Goal: Information Seeking & Learning: Find contact information

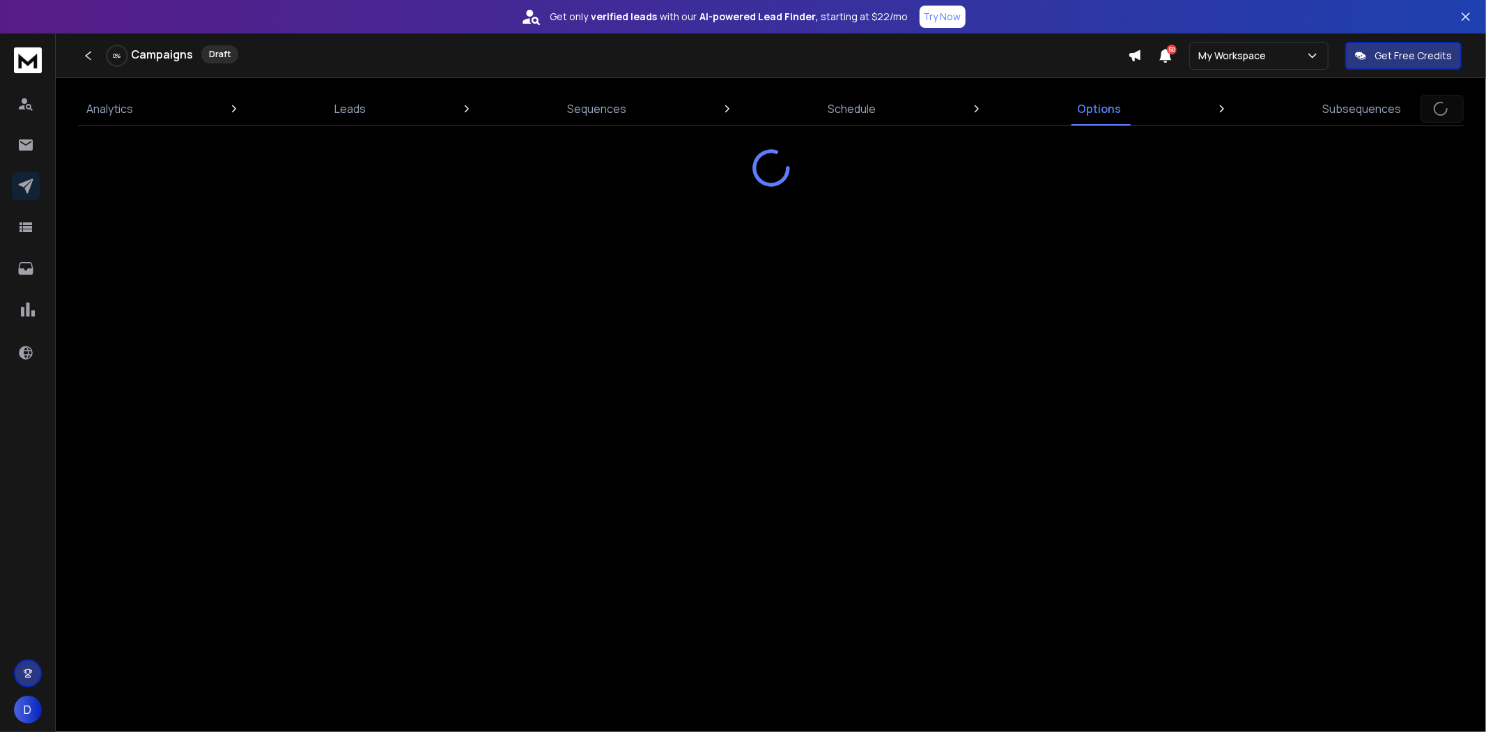
select select "**********"
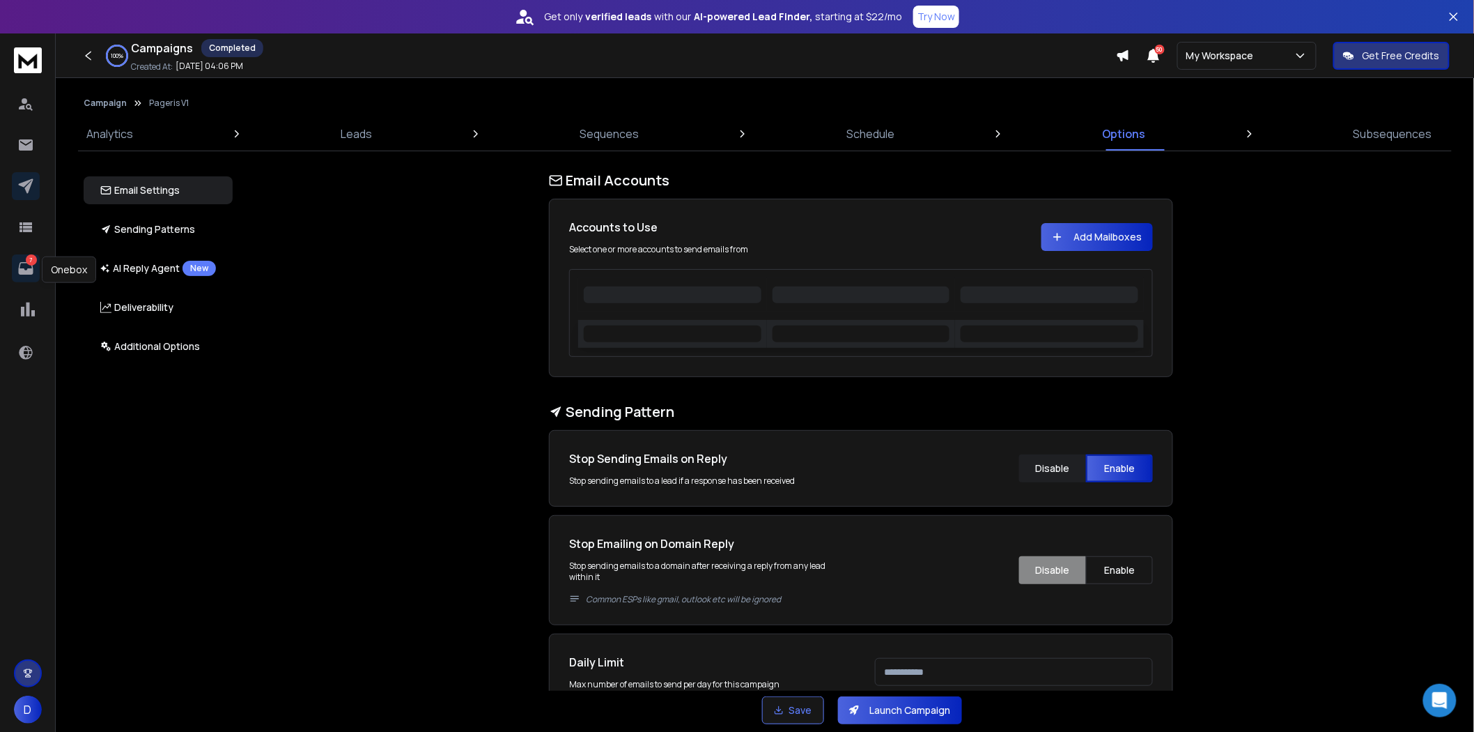
click at [17, 263] on icon at bounding box center [25, 268] width 17 height 17
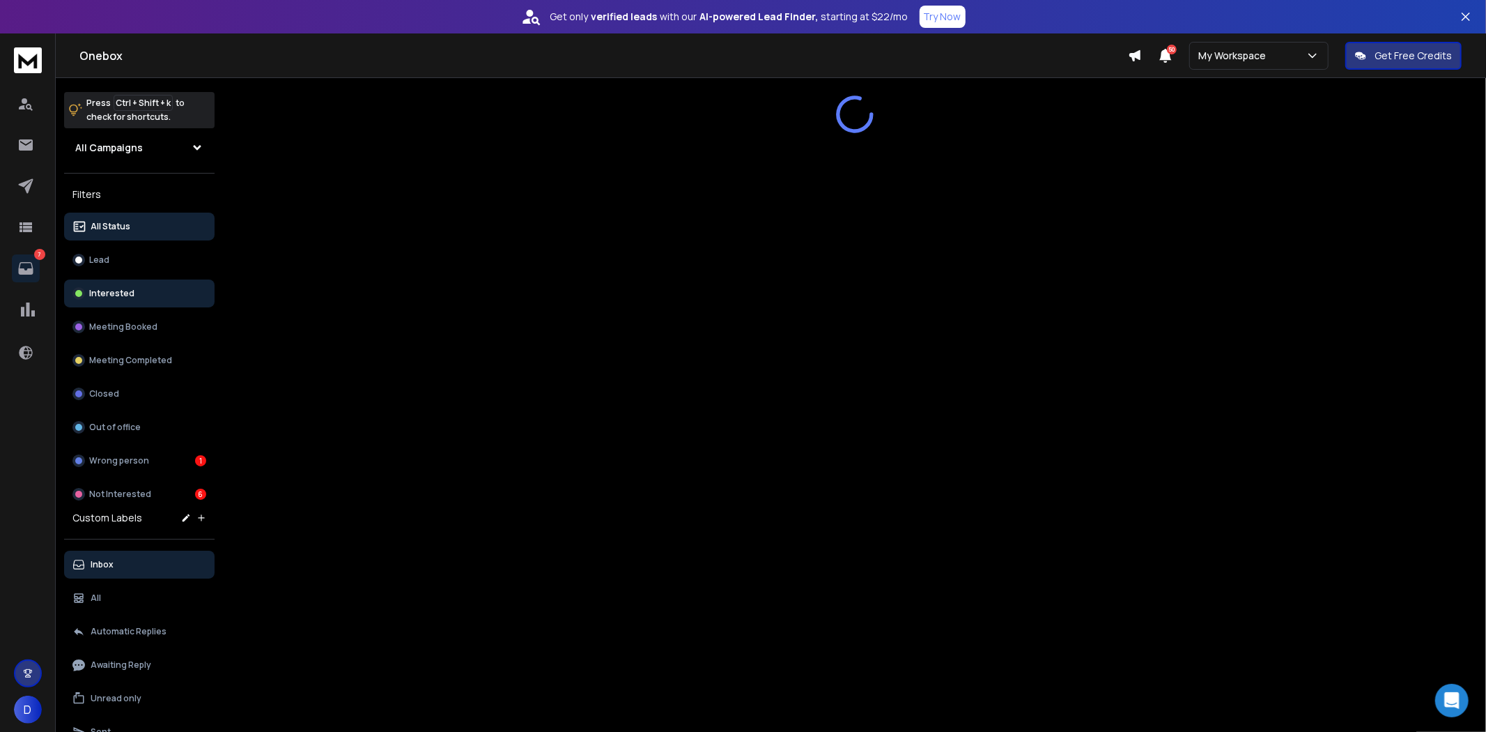
click at [136, 304] on button "Interested" at bounding box center [139, 293] width 150 height 28
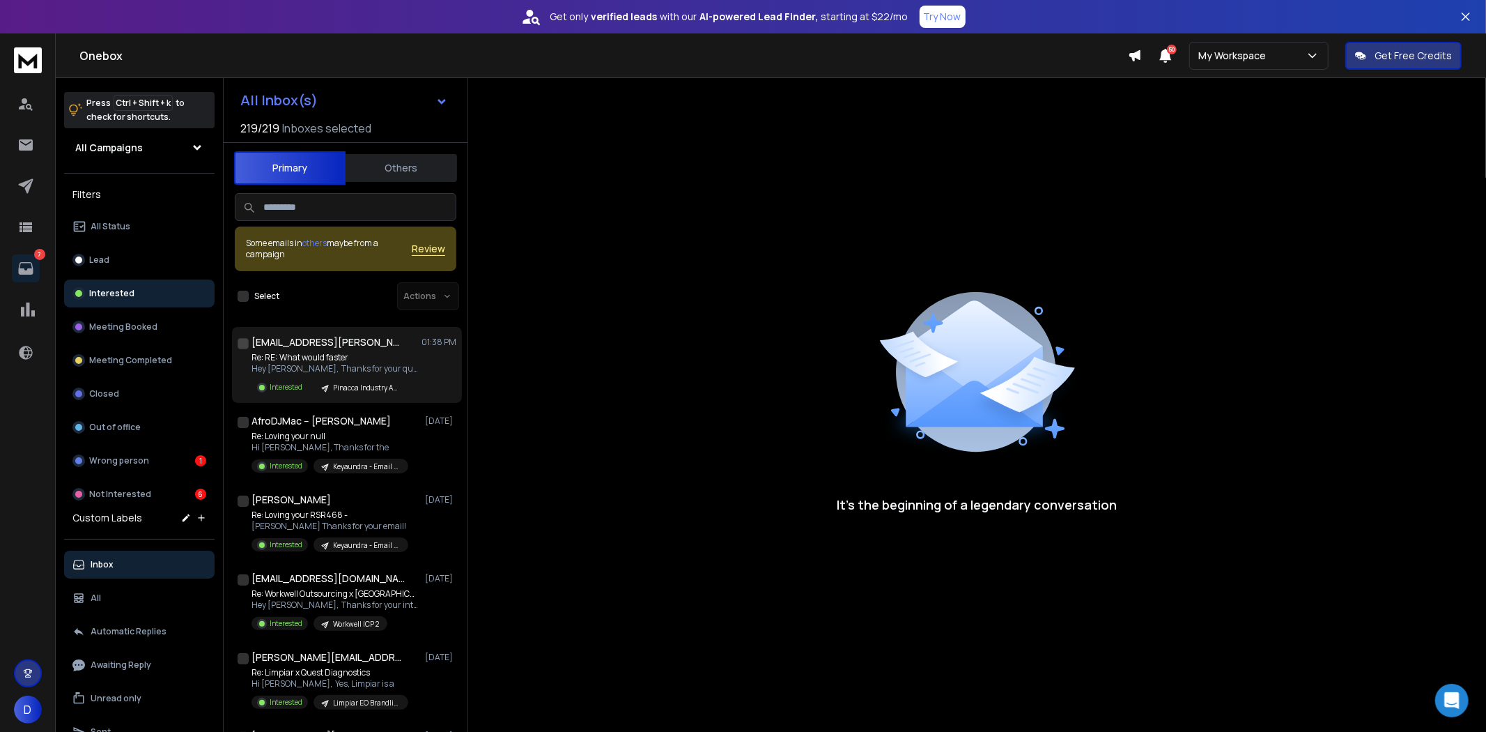
click at [311, 344] on h1 "[EMAIL_ADDRESS][PERSON_NAME][DOMAIN_NAME]" at bounding box center [328, 342] width 153 height 14
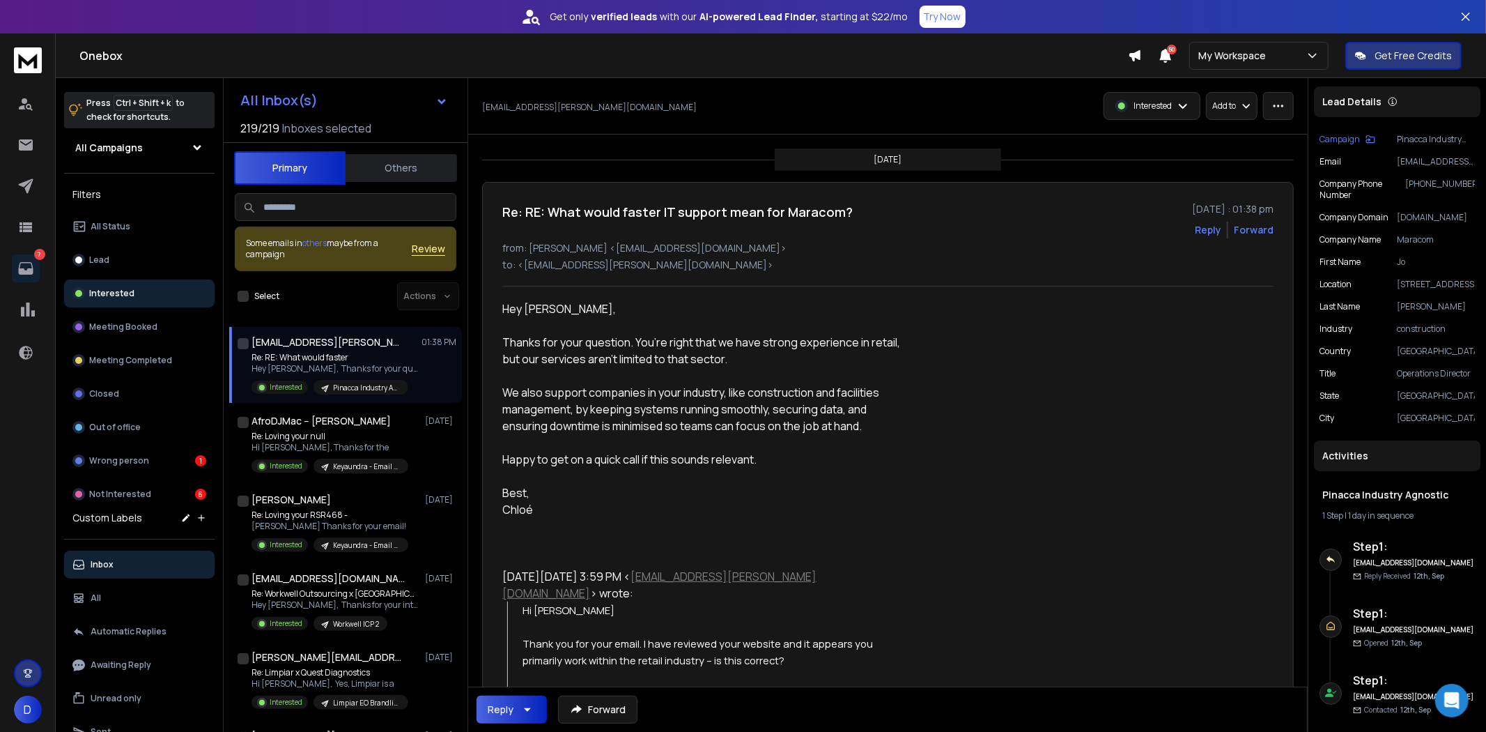
click at [0, 727] on div "7 D" at bounding box center [28, 385] width 56 height 704
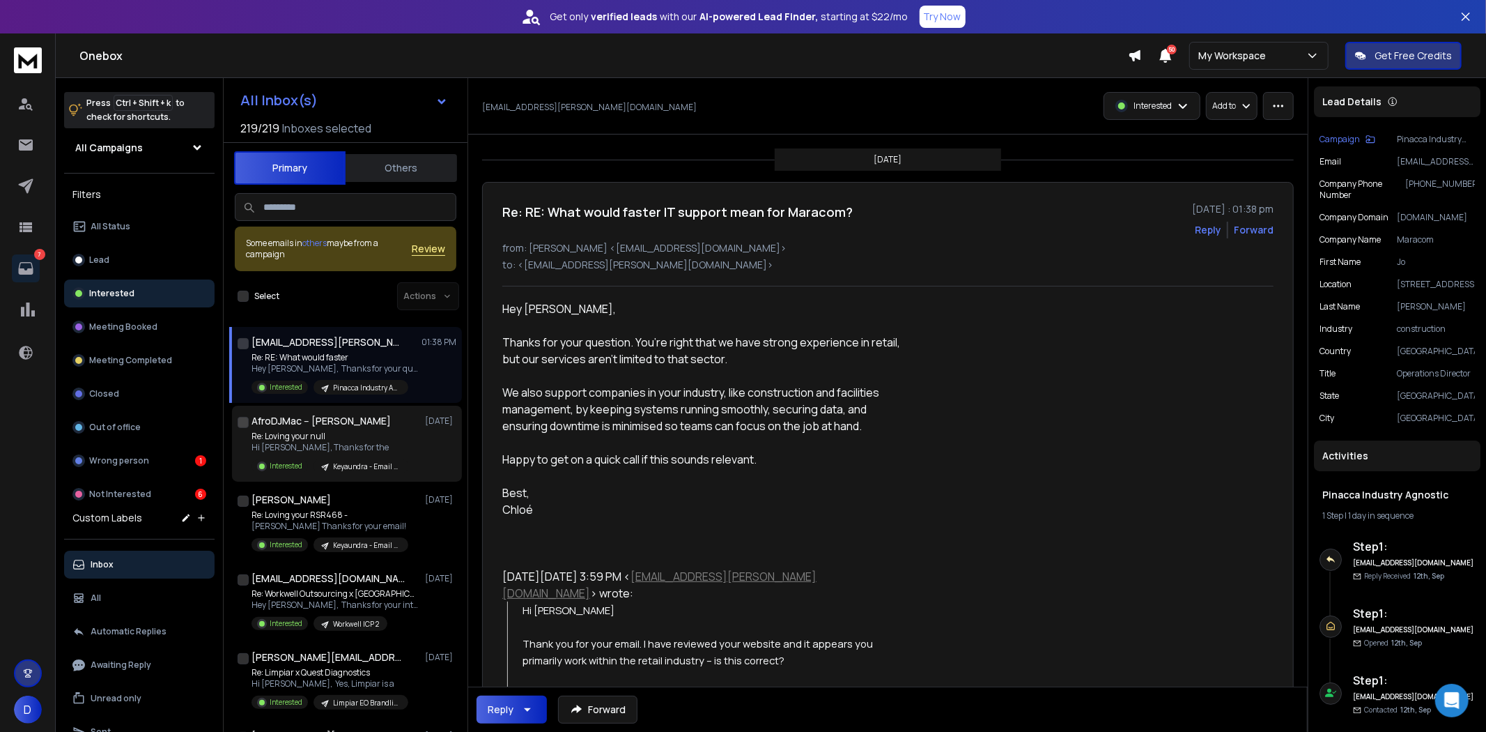
click at [302, 435] on p "Re: Loving your null" at bounding box center [330, 436] width 157 height 11
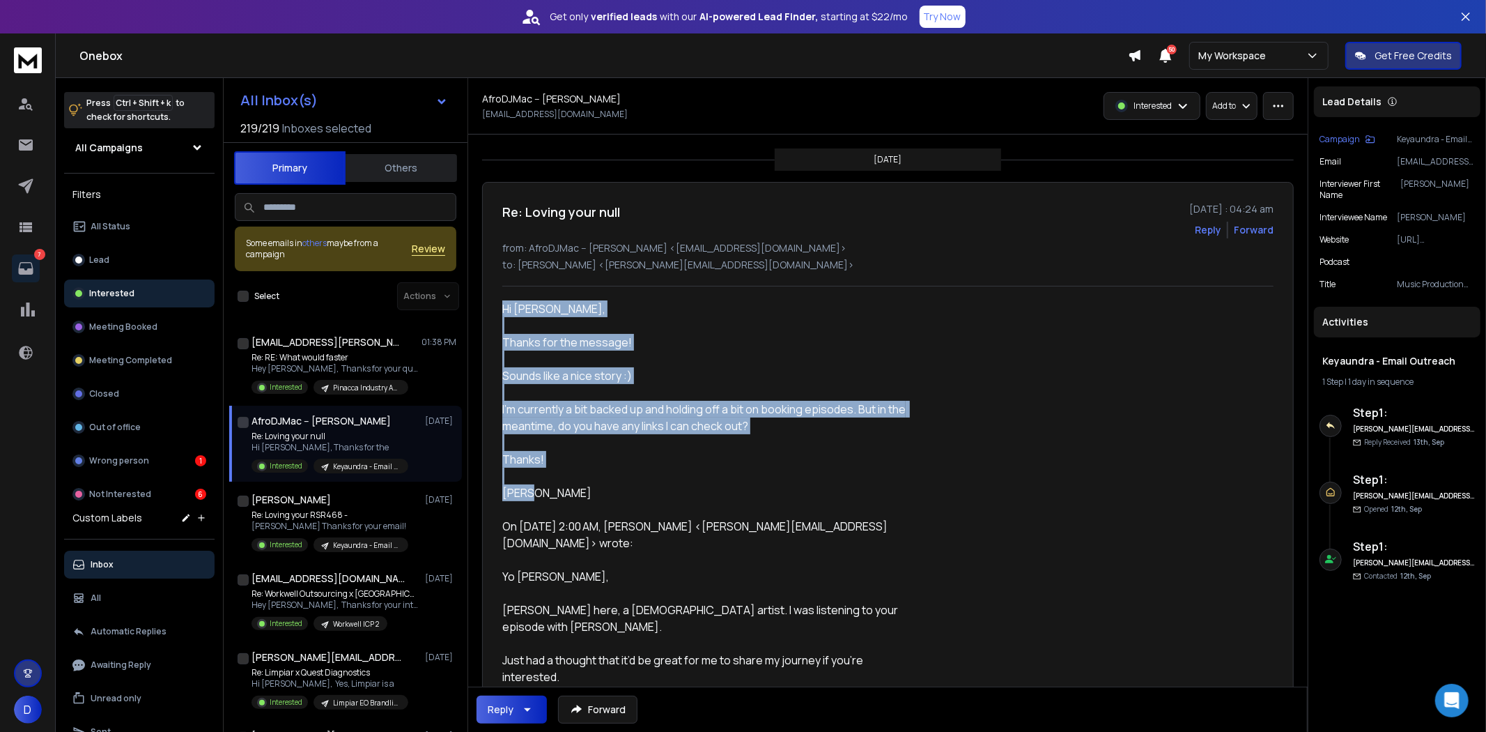
drag, startPoint x: 500, startPoint y: 308, endPoint x: 595, endPoint y: 495, distance: 209.4
copy div "Hi [PERSON_NAME], Thanks for the message! Sounds like a nice story :) I’m curre…"
click at [847, 322] on div at bounding box center [705, 325] width 407 height 17
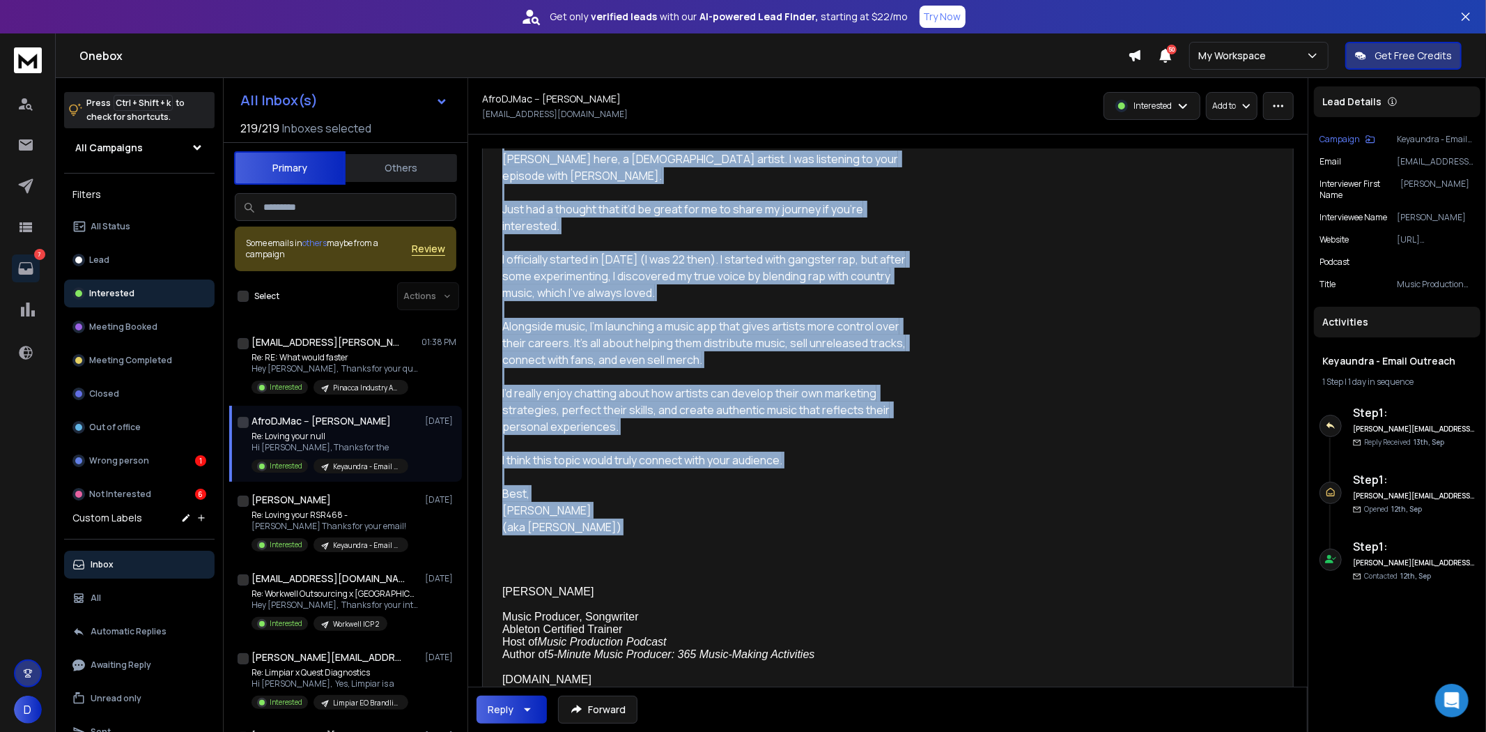
scroll to position [619, 0]
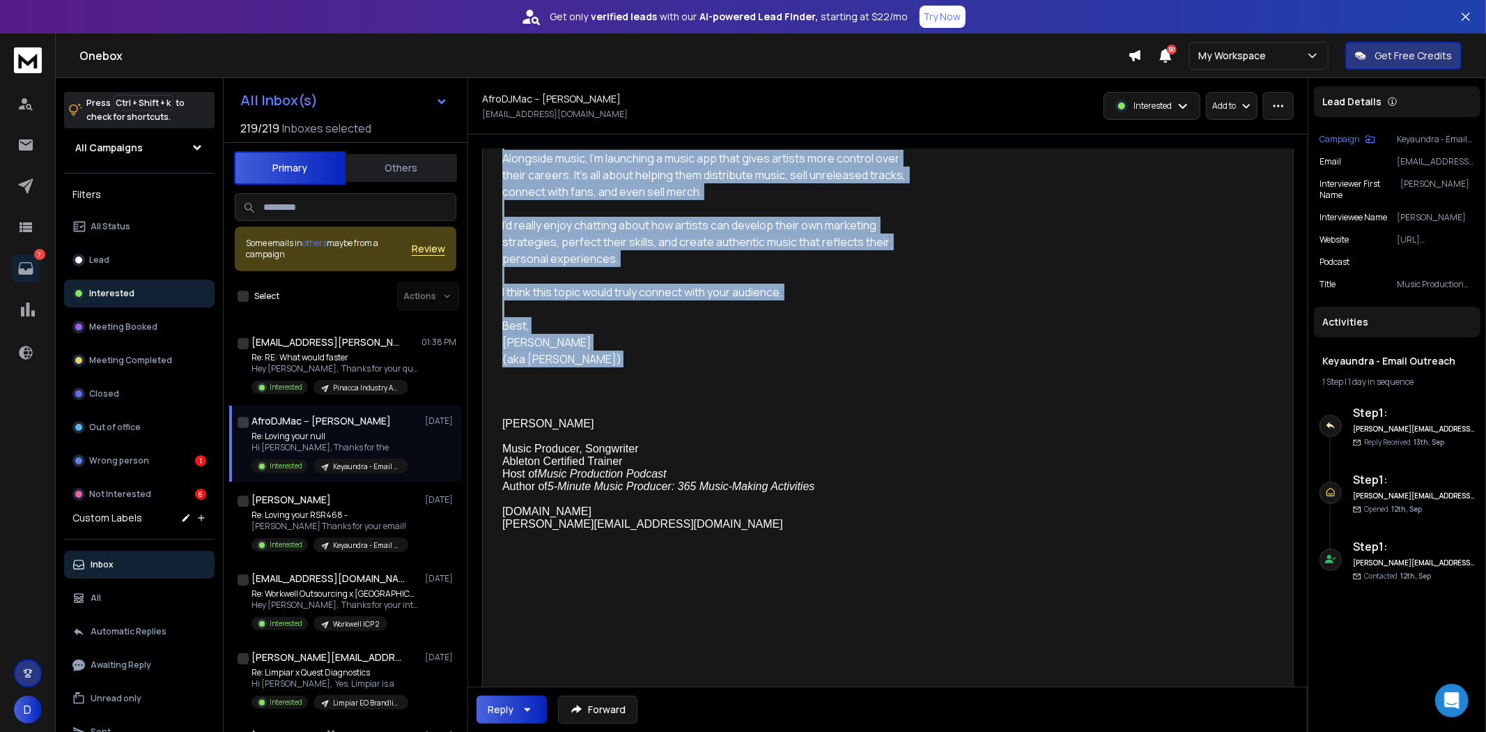
drag, startPoint x: 504, startPoint y: 261, endPoint x: 644, endPoint y: 353, distance: 167.3
click at [644, 353] on div "[PERSON_NAME], [PERSON_NAME] here, a [DEMOGRAPHIC_DATA] artist. I was listening…" at bounding box center [705, 158] width 407 height 418
copy div "[PERSON_NAME], [PERSON_NAME] here, a [DEMOGRAPHIC_DATA] artist. I was listening…"
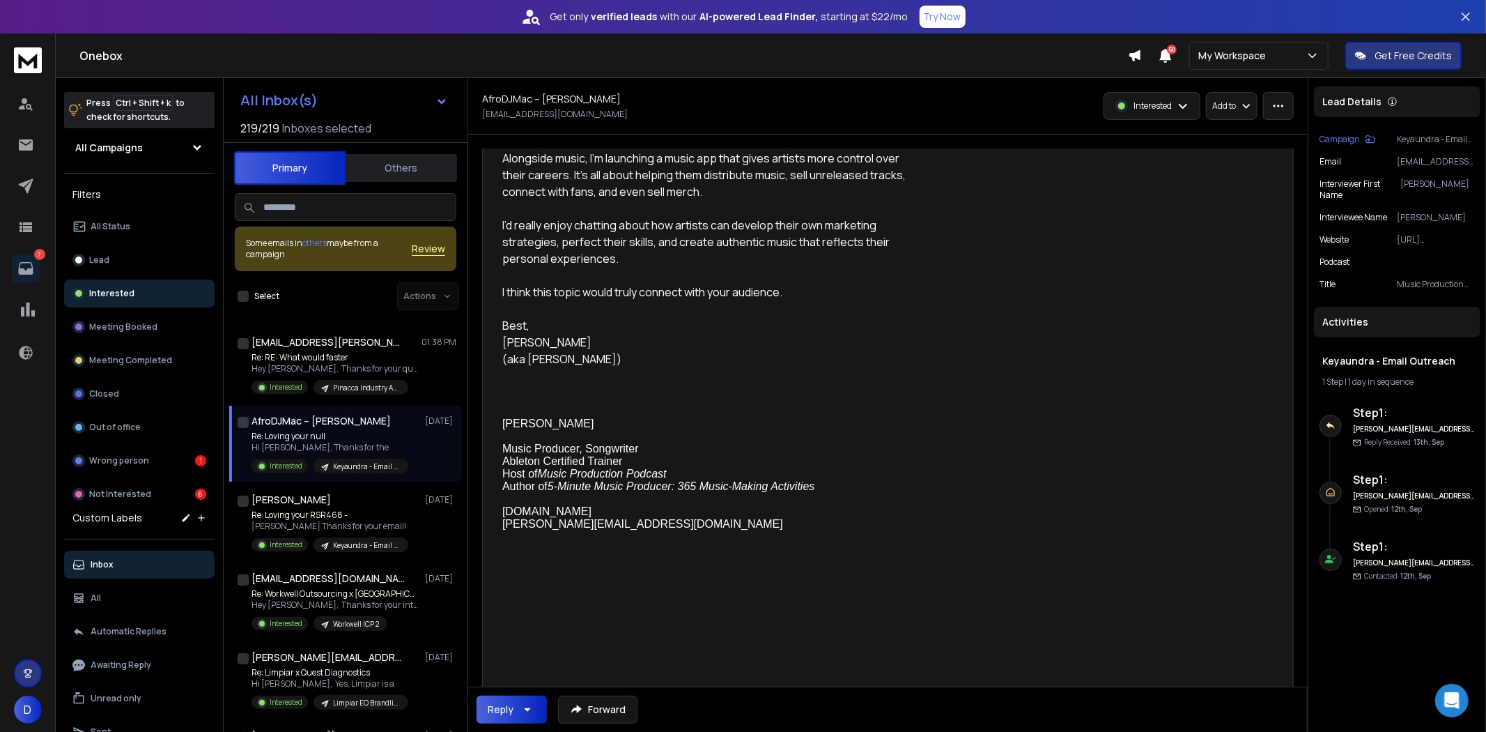
click at [775, 384] on div "[PERSON_NAME] On [DATE] 2:00 AM, [PERSON_NAME] <[PERSON_NAME][EMAIL_ADDRESS][DO…" at bounding box center [705, 292] width 407 height 853
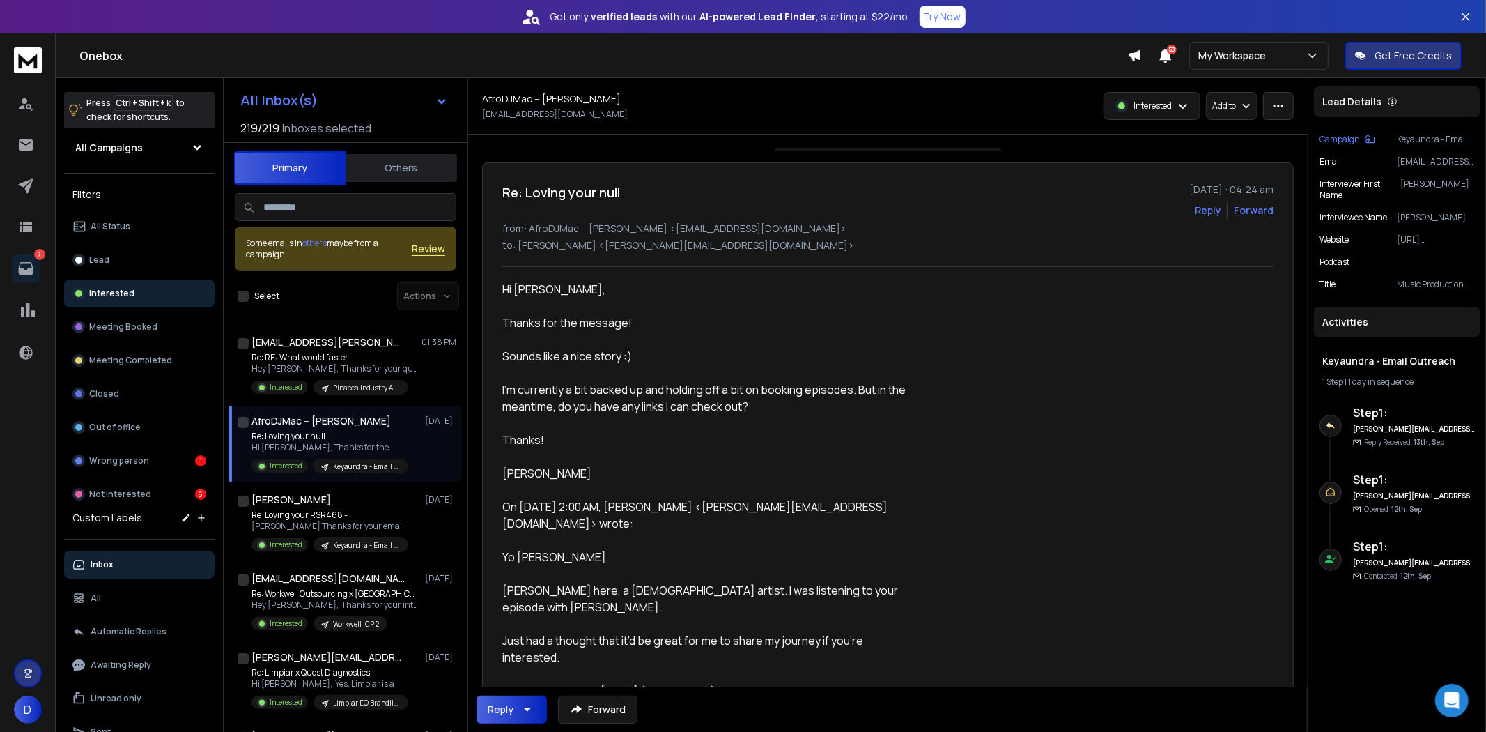
scroll to position [0, 0]
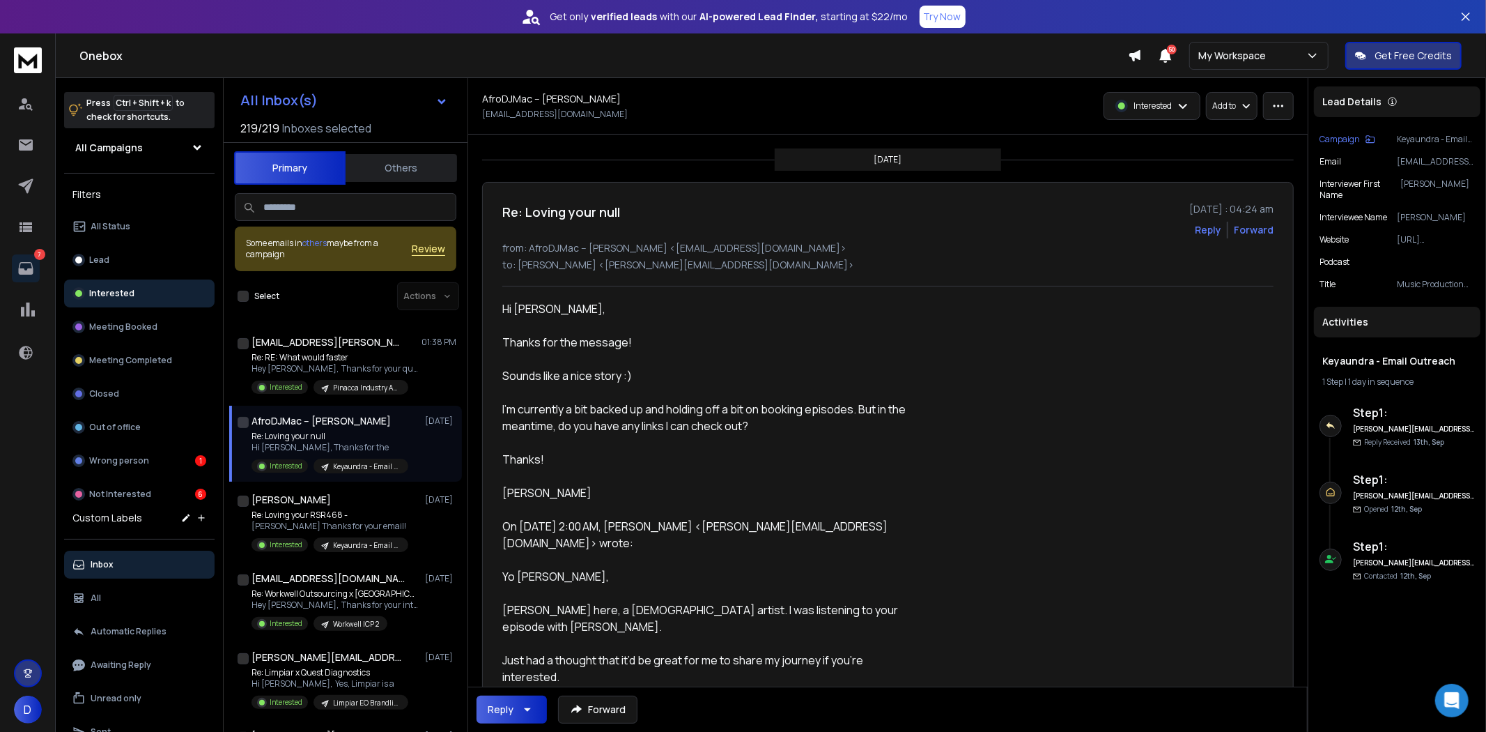
click at [1404, 164] on p "[EMAIL_ADDRESS][DOMAIN_NAME]" at bounding box center [1436, 161] width 78 height 11
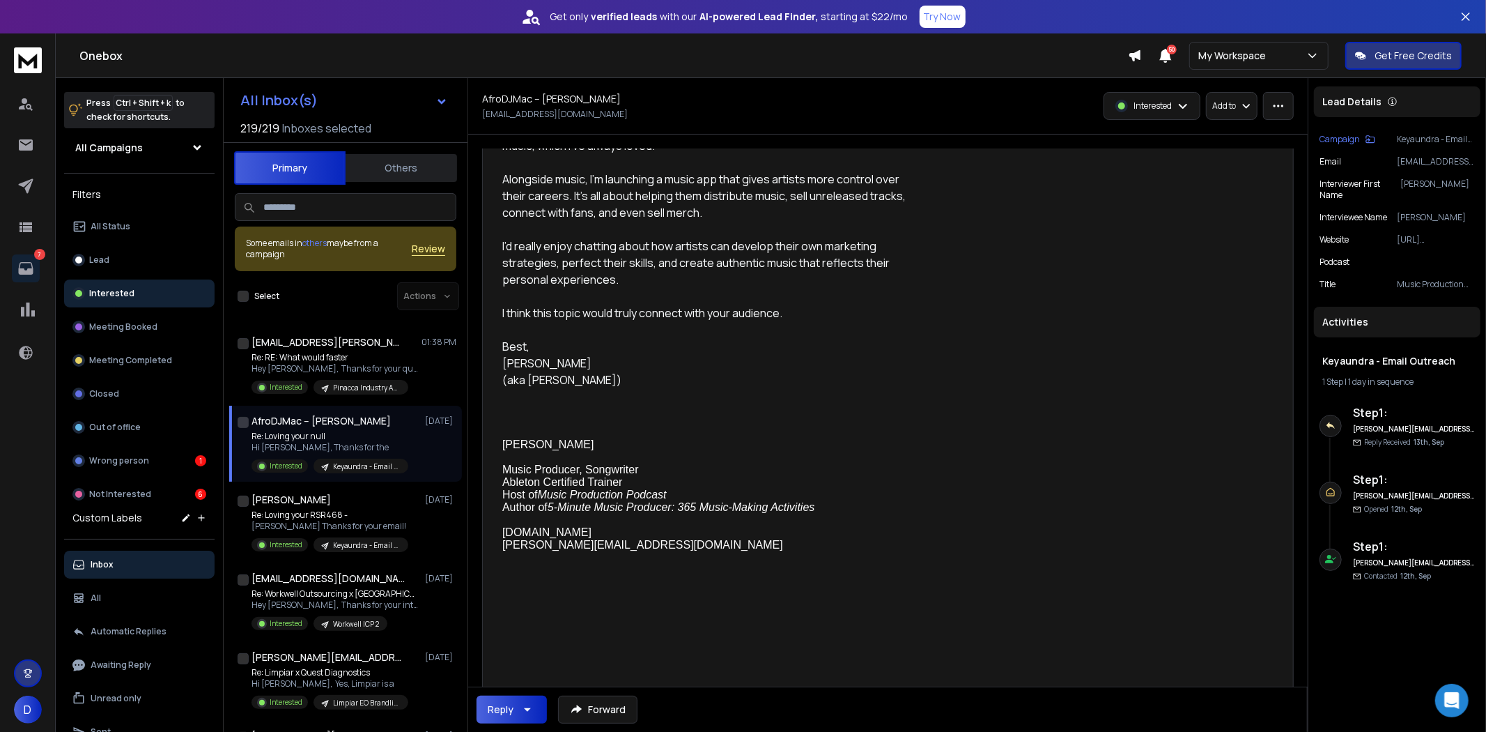
scroll to position [619, 0]
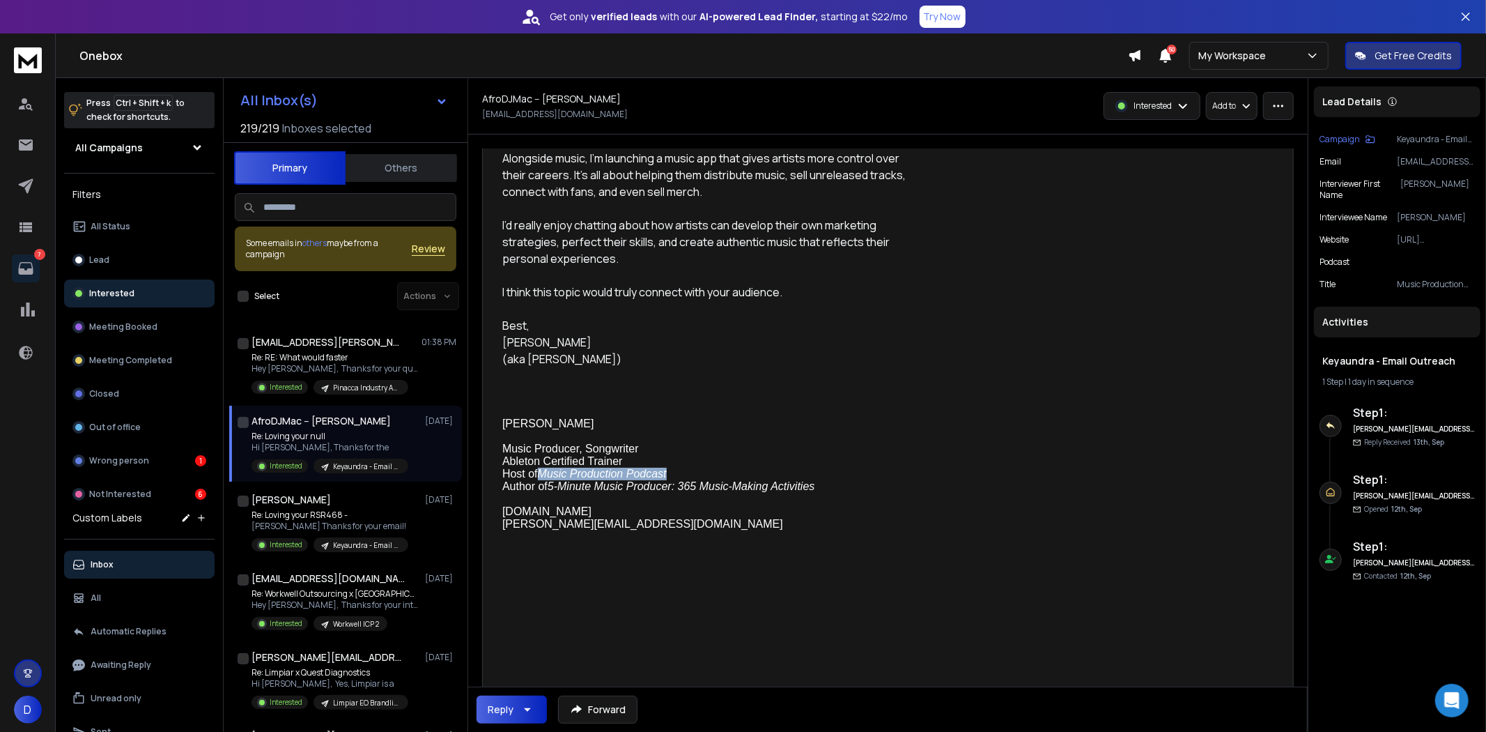
drag, startPoint x: 670, startPoint y: 470, endPoint x: 541, endPoint y: 474, distance: 129.0
click at [541, 474] on icon "Music Production Podcast" at bounding box center [602, 473] width 129 height 12
copy icon "Music Production Podcast"
click at [897, 433] on div at bounding box center [705, 436] width 407 height 13
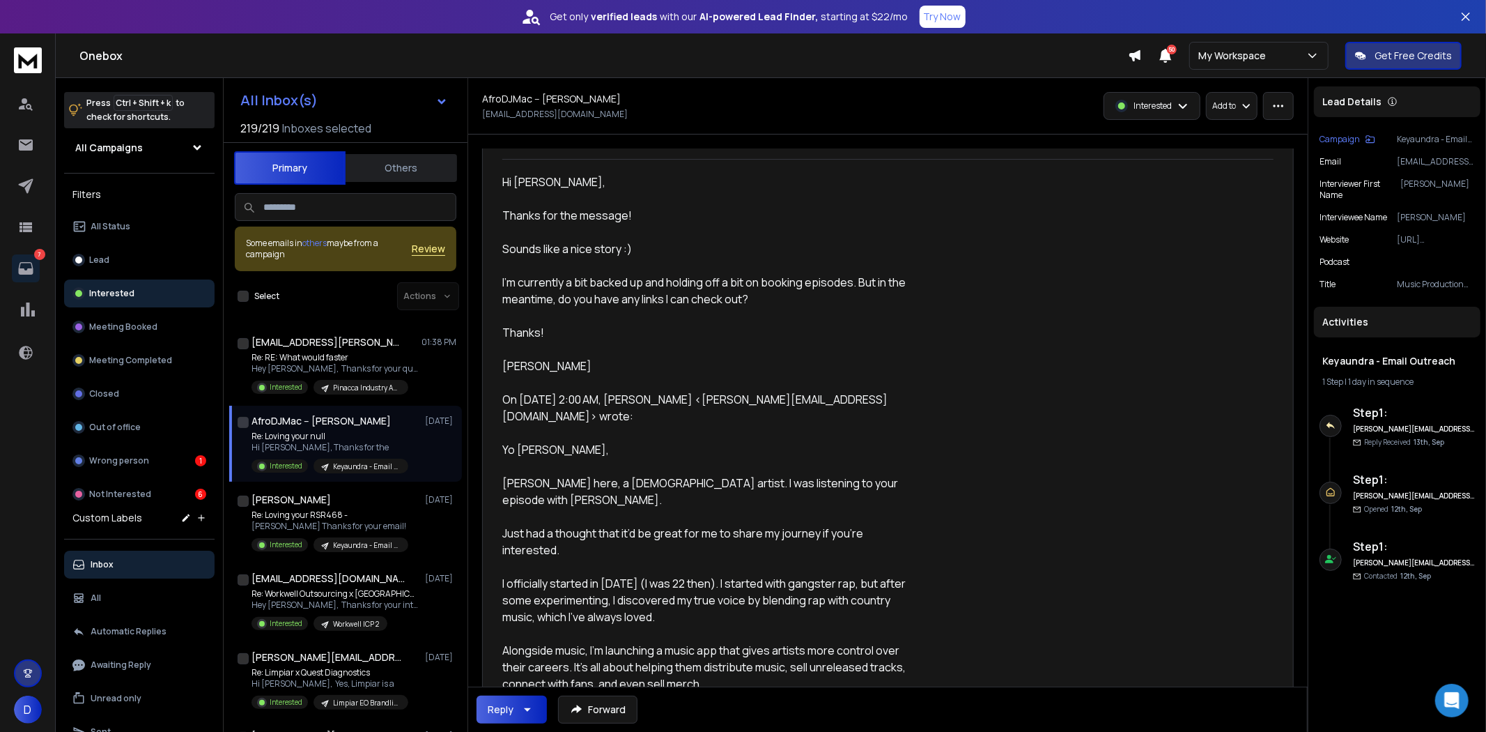
scroll to position [155, 0]
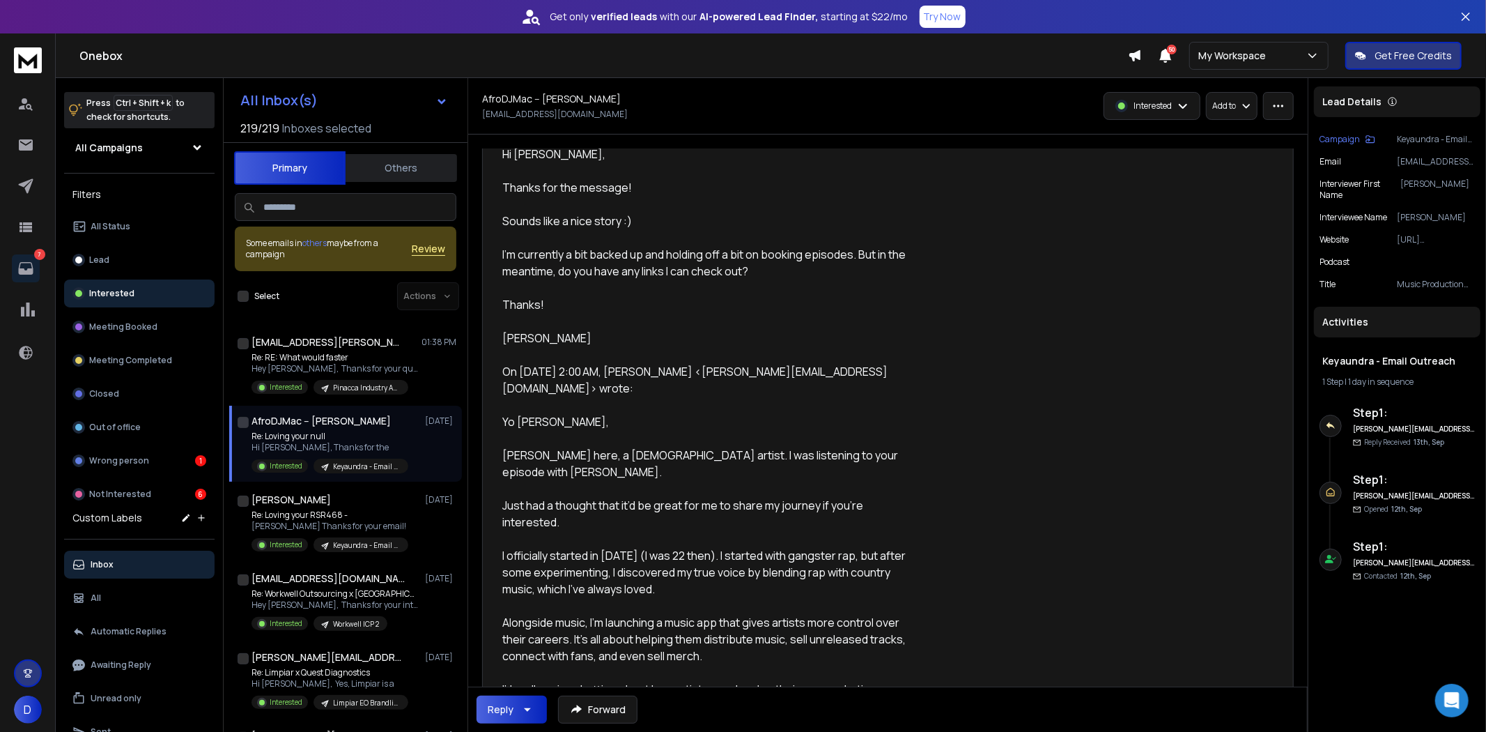
click at [1407, 213] on p "[PERSON_NAME]" at bounding box center [1436, 217] width 78 height 11
click at [1416, 282] on p "Music Production Podcast" at bounding box center [1436, 284] width 78 height 11
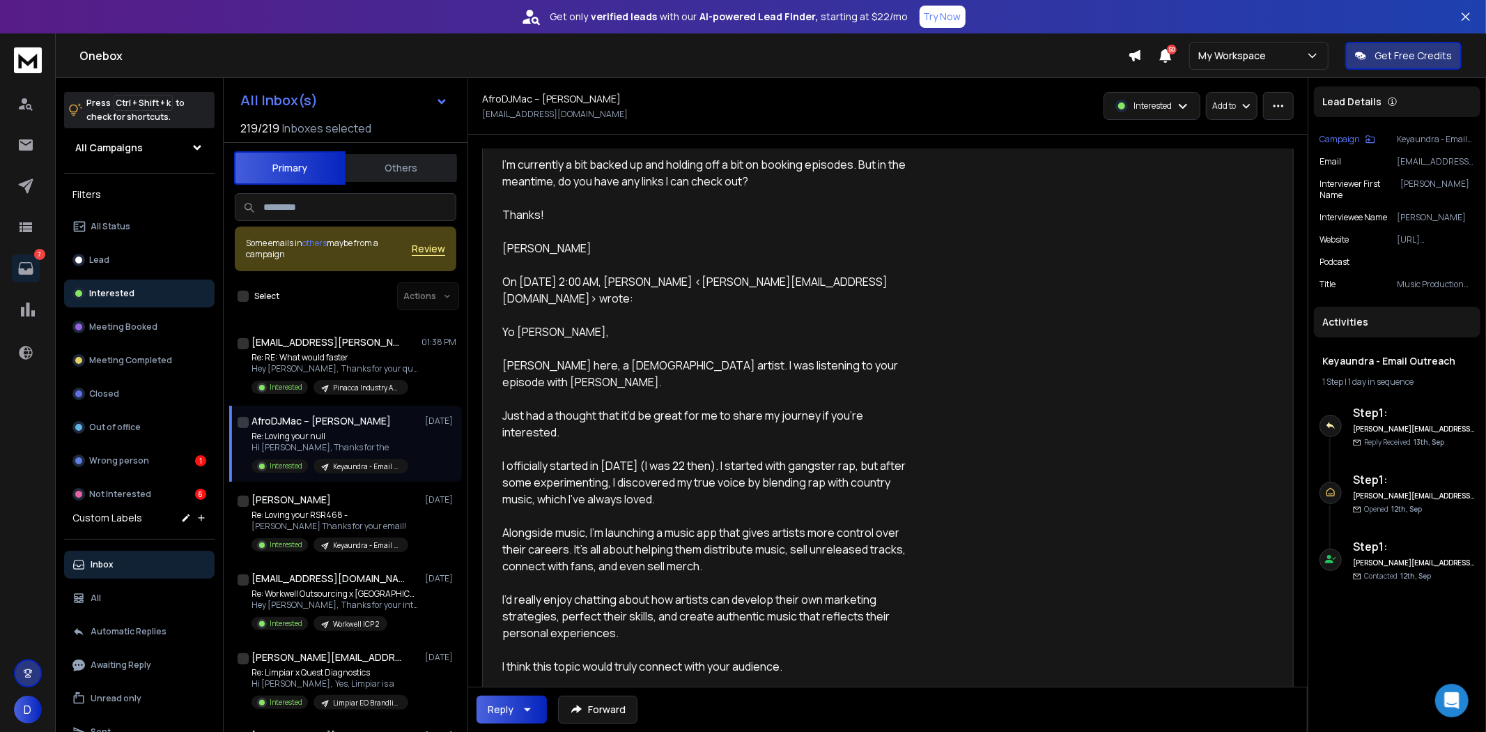
scroll to position [232, 0]
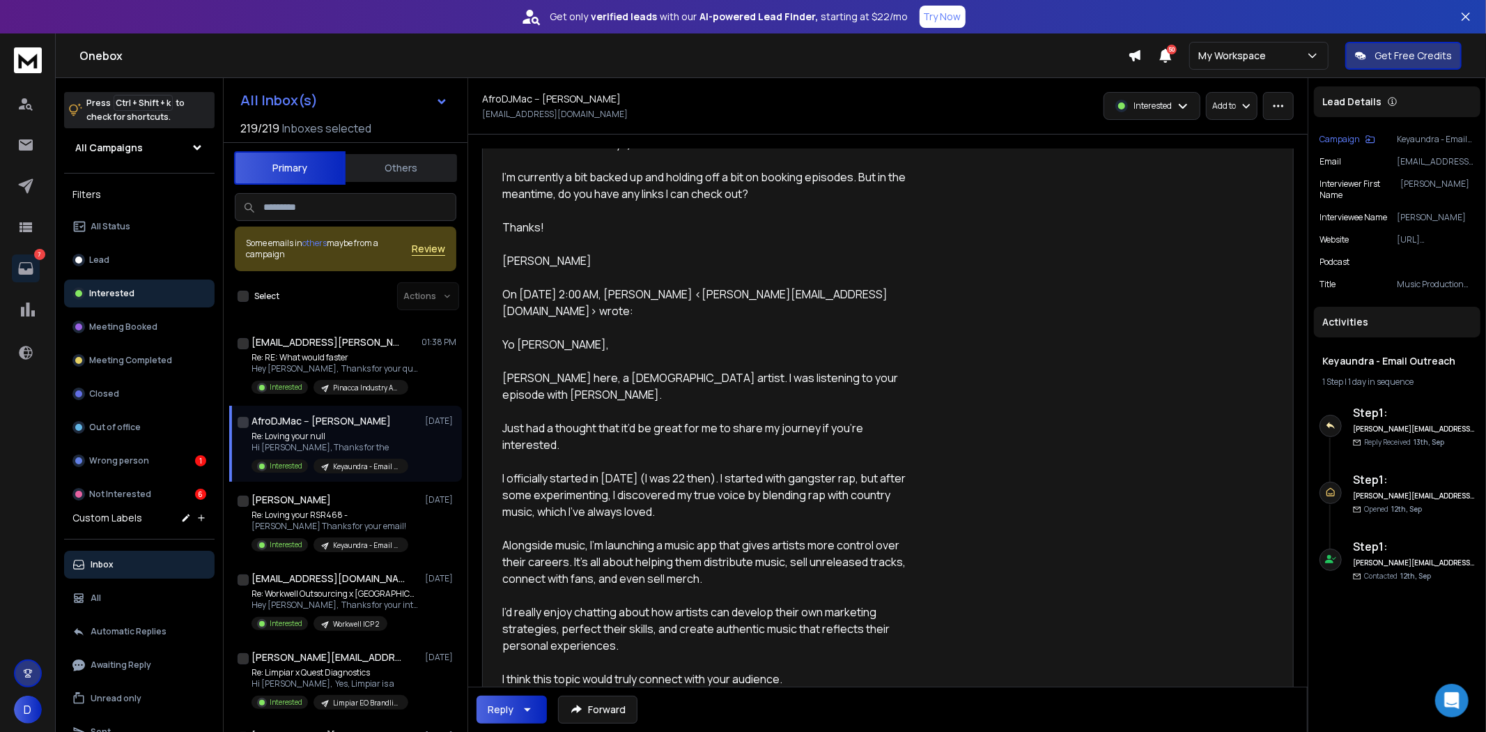
click at [1418, 163] on p "[EMAIL_ADDRESS][DOMAIN_NAME]" at bounding box center [1436, 161] width 78 height 11
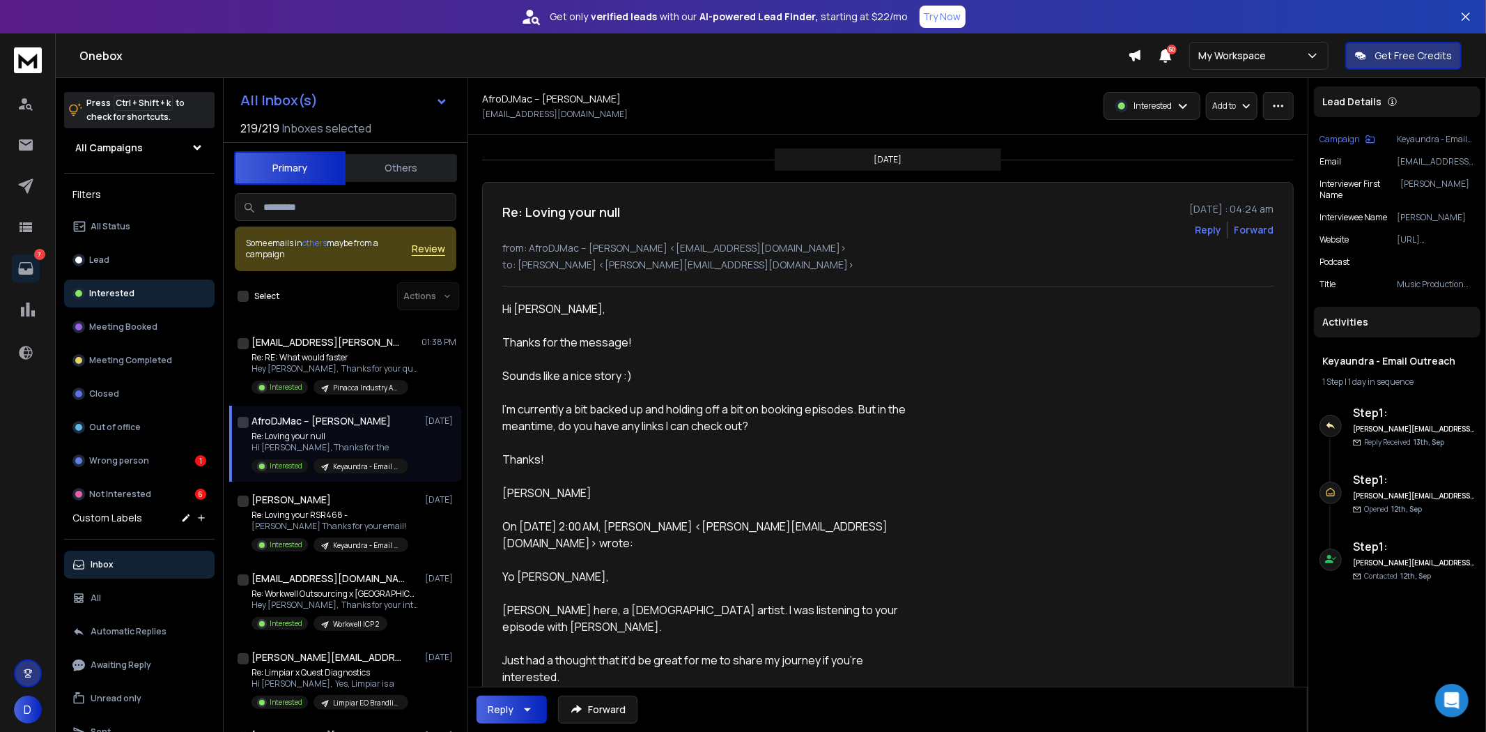
click at [1430, 235] on p "[URL][DOMAIN_NAME]" at bounding box center [1436, 239] width 78 height 11
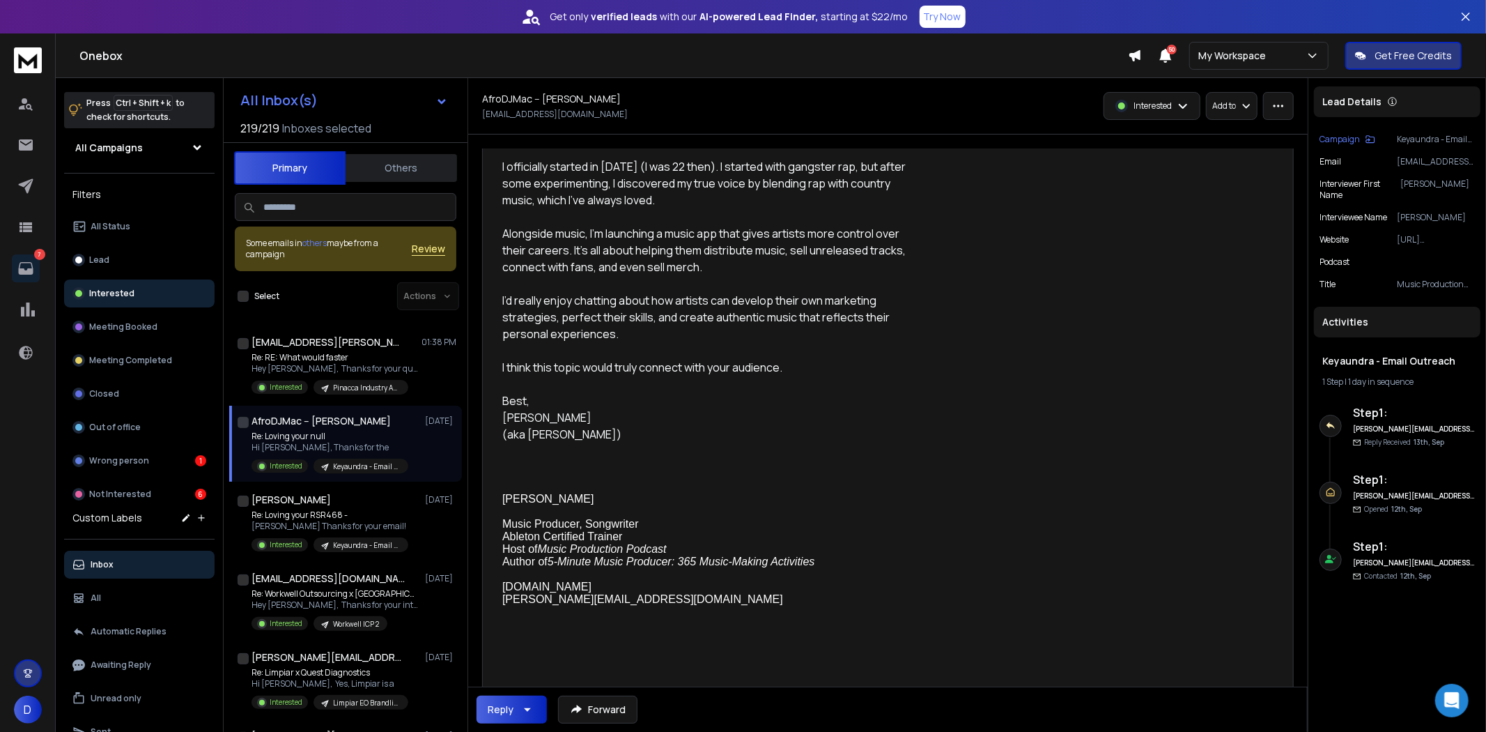
scroll to position [697, 0]
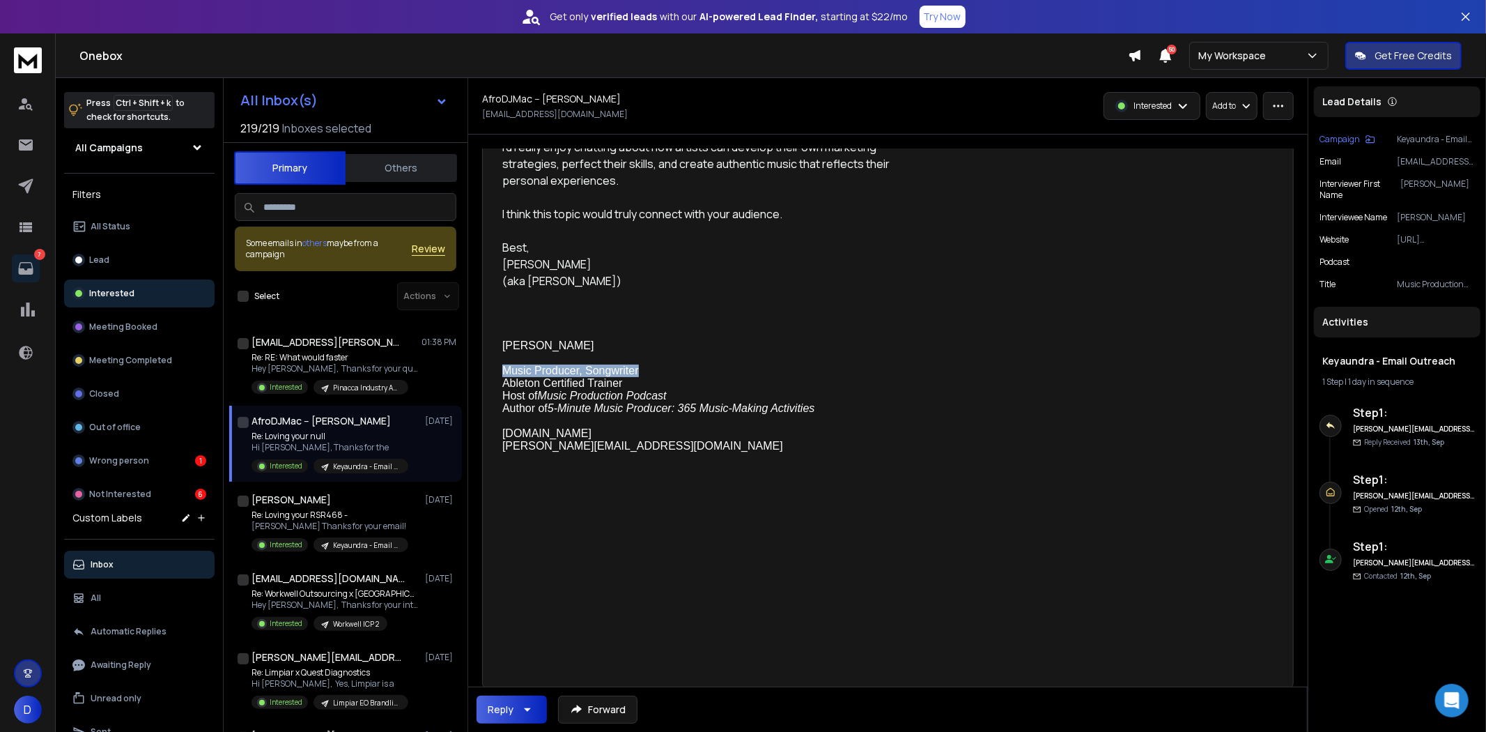
drag, startPoint x: 644, startPoint y: 365, endPoint x: 485, endPoint y: 365, distance: 158.8
click at [485, 365] on div "Re: Loving your null [DATE] : 04:24 am Reply Forward from: AfroDJMac -- [PERSON…" at bounding box center [888, 86] width 812 height 1203
copy div "Music Producer, Songwriter"
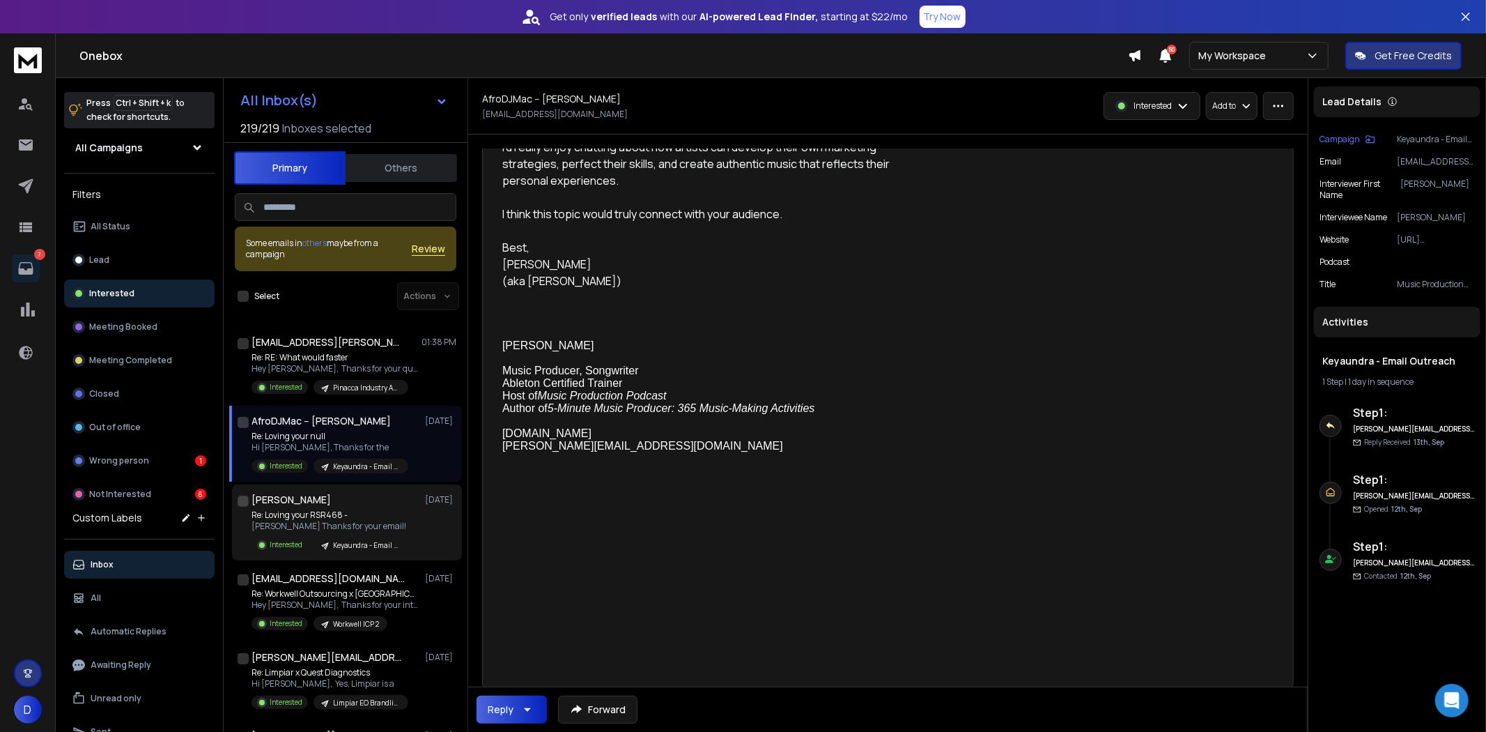
click at [318, 500] on div "[PERSON_NAME] [DATE]" at bounding box center [354, 500] width 205 height 14
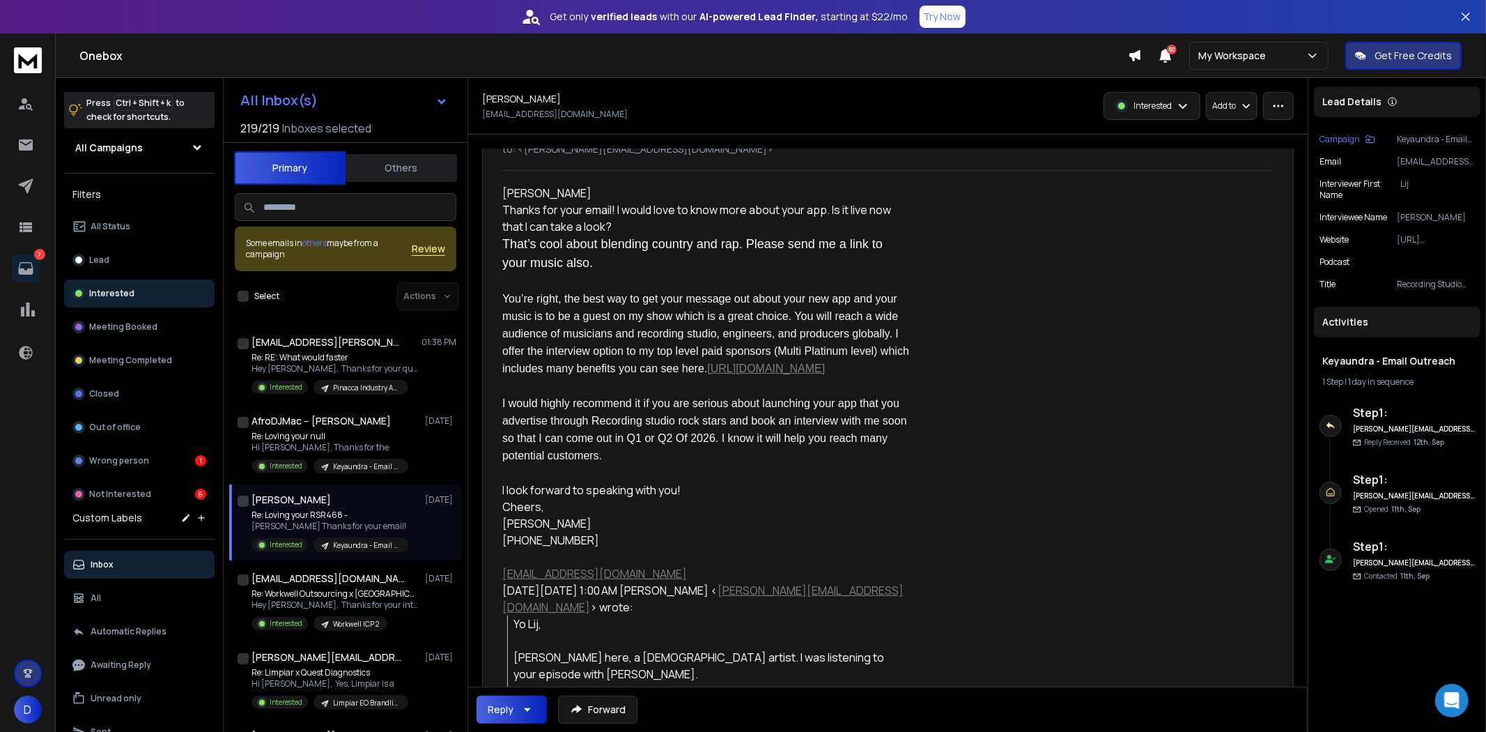
scroll to position [155, 0]
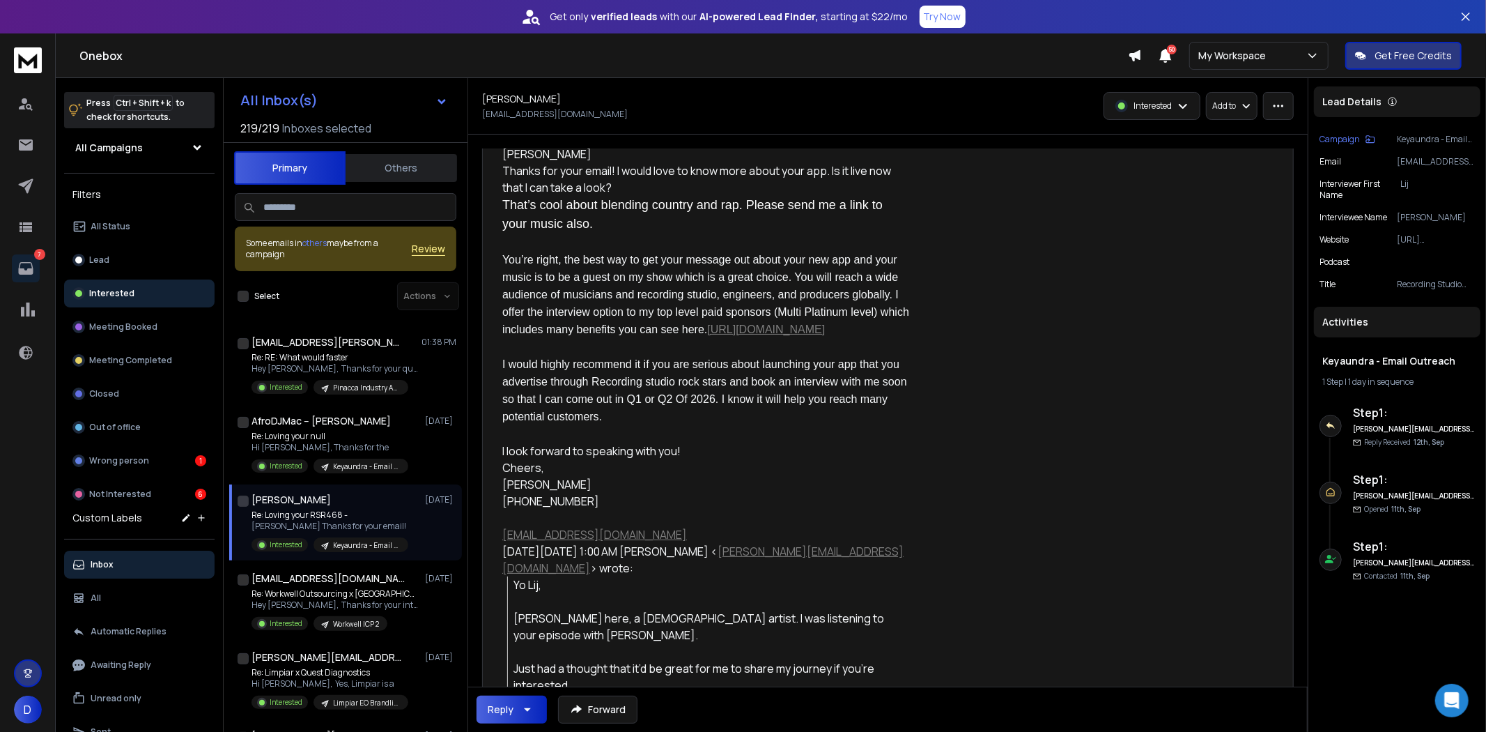
click at [1413, 234] on p "[URL][DOMAIN_NAME]" at bounding box center [1436, 239] width 78 height 11
click at [1416, 279] on p "Recording Studio Rockstars" at bounding box center [1436, 284] width 78 height 11
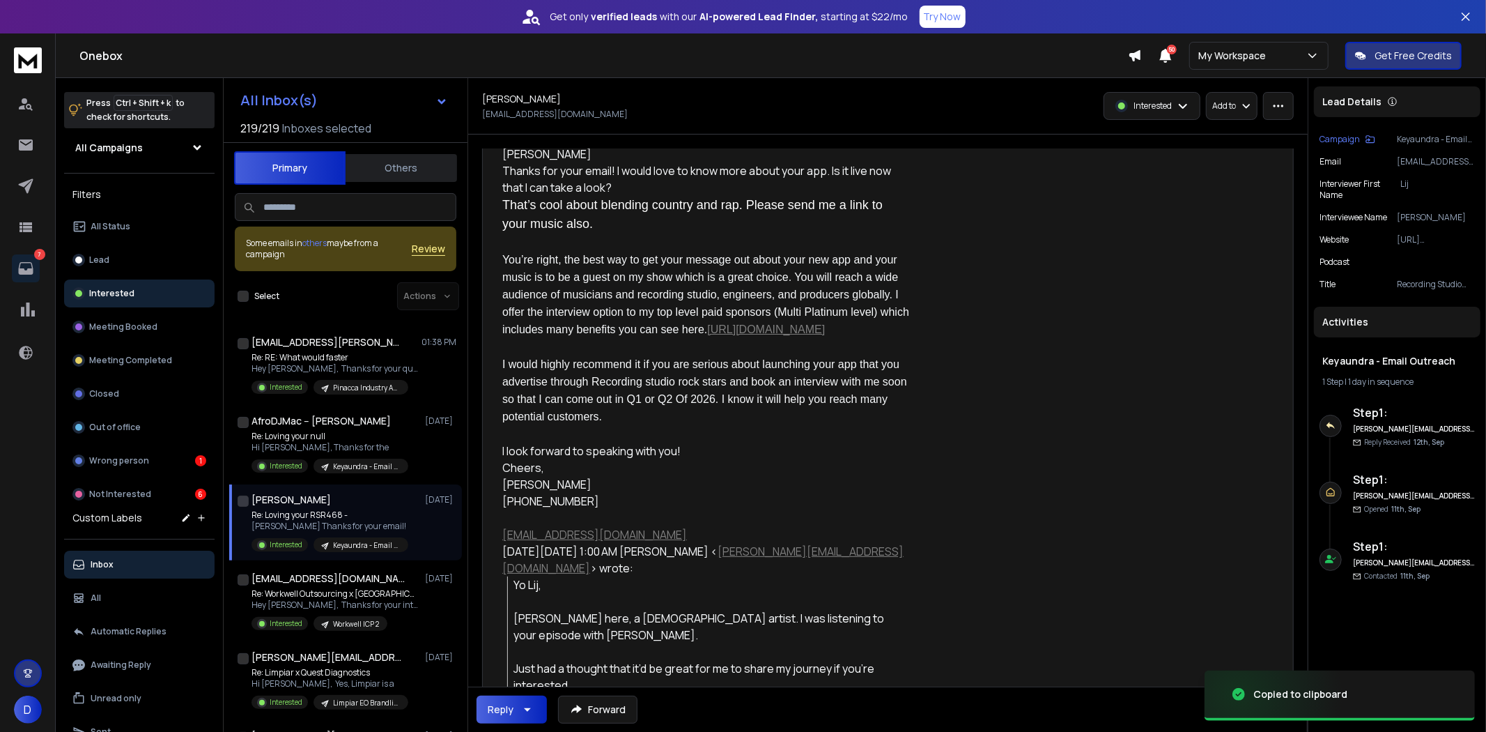
click at [1432, 158] on p "[EMAIL_ADDRESS][DOMAIN_NAME]" at bounding box center [1436, 161] width 78 height 11
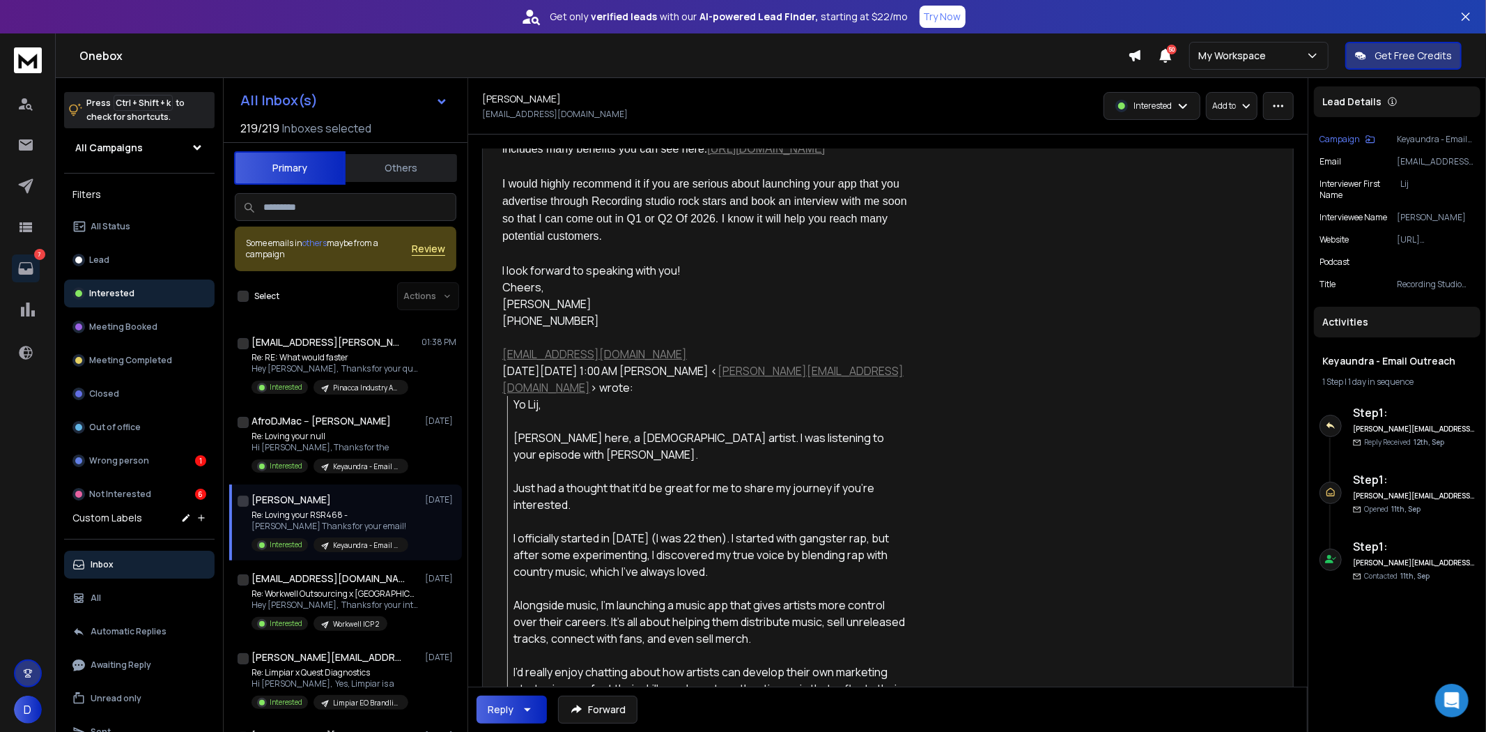
scroll to position [309, 0]
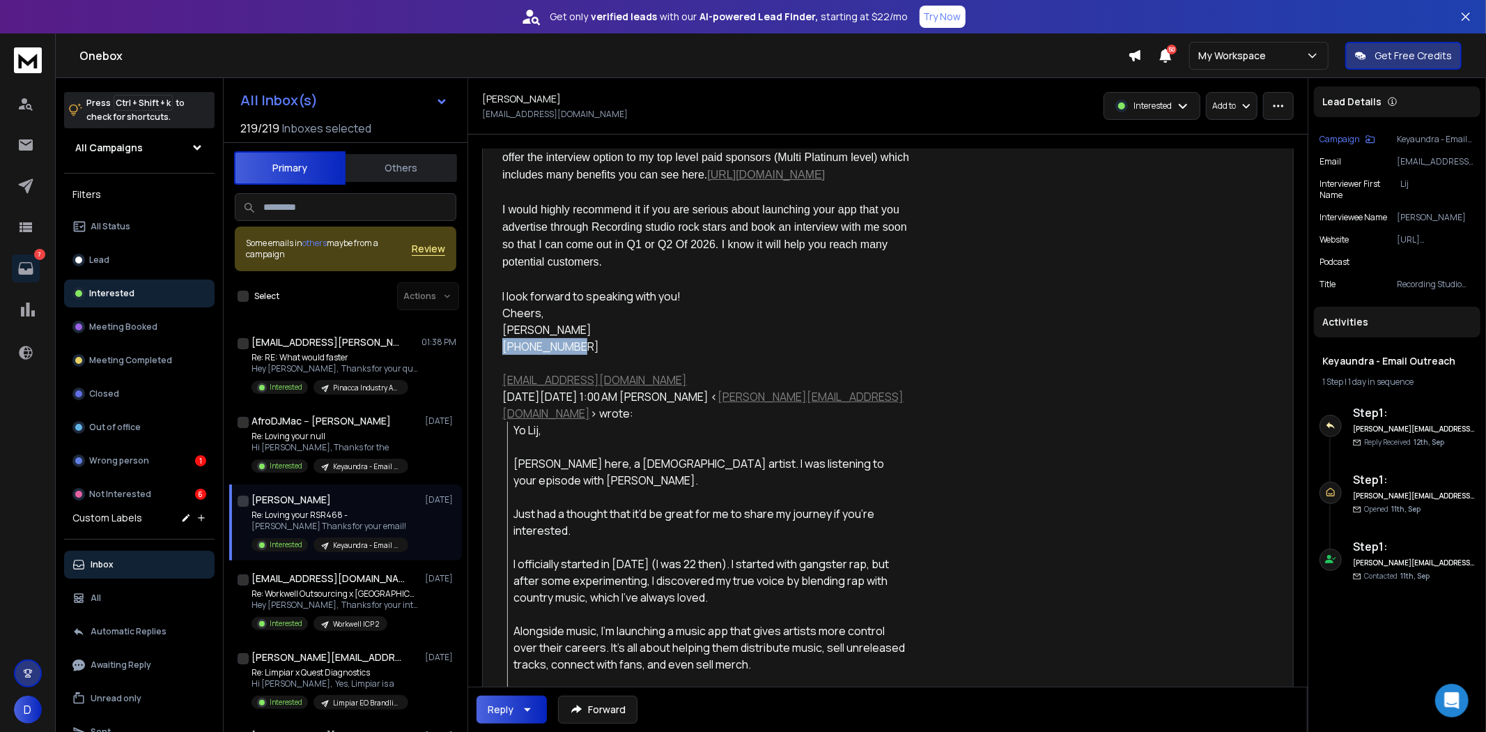
drag, startPoint x: 582, startPoint y: 364, endPoint x: 502, endPoint y: 365, distance: 80.1
click at [502, 355] on div "[PHONE_NUMBER]" at bounding box center [705, 346] width 407 height 17
copy div "[PHONE_NUMBER]"
click at [1102, 390] on div "Re: Loving your RSR468 - [PERSON_NAME] [DATE] : 11:16 pm Reply Forward from: [P…" at bounding box center [887, 397] width 771 height 1008
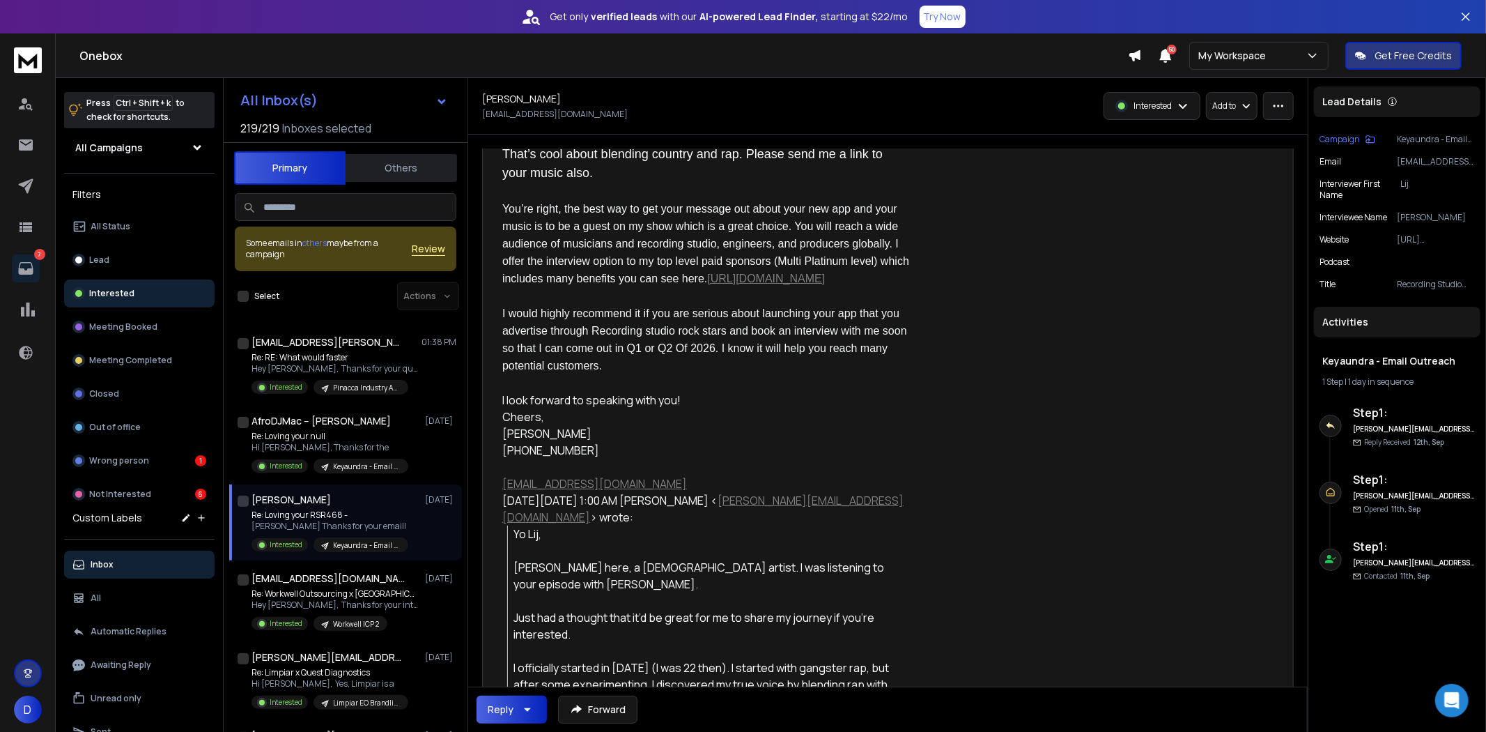
scroll to position [232, 0]
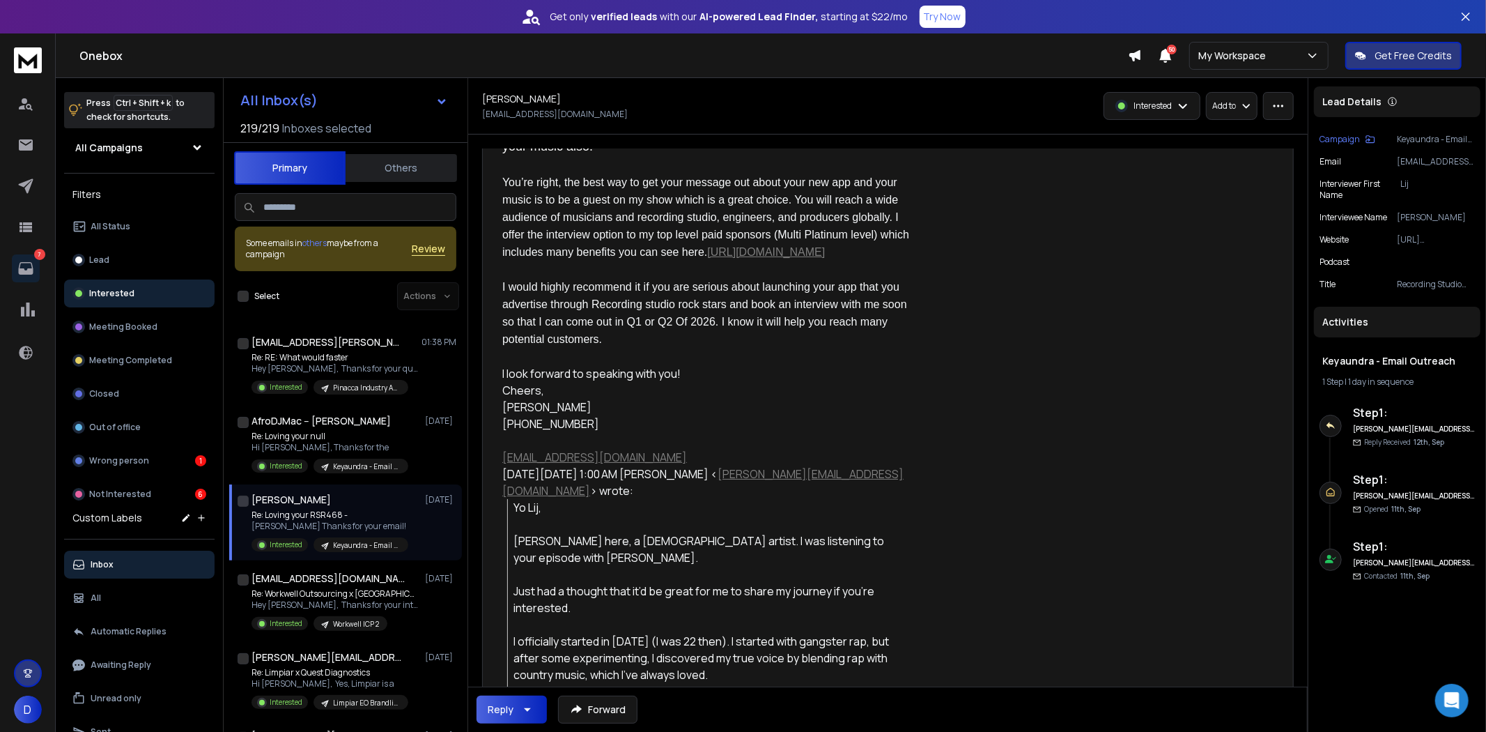
drag, startPoint x: 608, startPoint y: 354, endPoint x: 488, endPoint y: 307, distance: 129.5
click at [488, 307] on div "Re: Loving your RSR468 - [PERSON_NAME] [DATE] : 11:16 pm Reply Forward from: [P…" at bounding box center [888, 474] width 812 height 1049
click at [663, 348] on div "I would highly recommend it if you are serious about launching your app that yo…" at bounding box center [705, 313] width 407 height 70
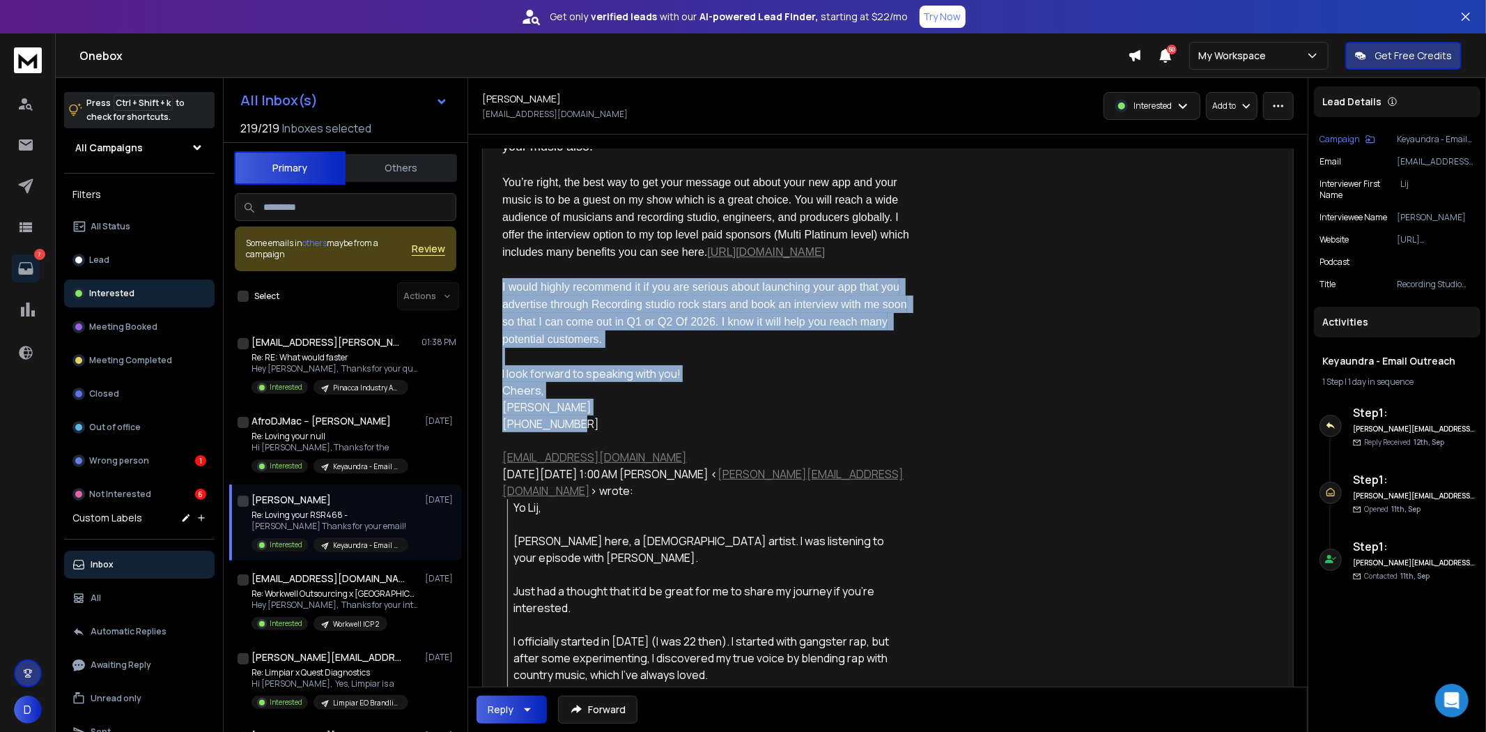
drag, startPoint x: 582, startPoint y: 444, endPoint x: 503, endPoint y: 305, distance: 160.4
click at [503, 305] on div "[PERSON_NAME] Thanks for your email! I would love to know more about your app. …" at bounding box center [711, 523] width 418 height 910
copy div "I would highly recommend it if you are serious about launching your app that yo…"
